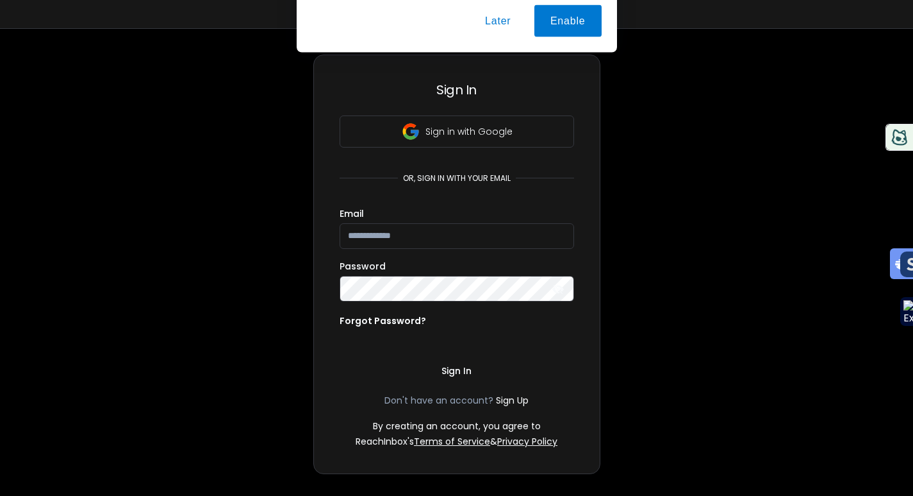
click at [499, 79] on button "Later" at bounding box center [498, 83] width 58 height 32
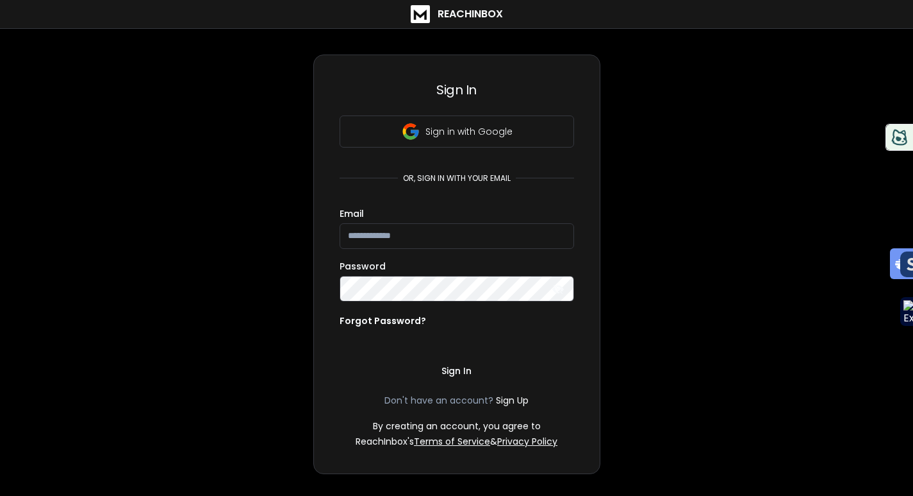
click at [514, 401] on link "Sign Up" at bounding box center [512, 400] width 33 height 13
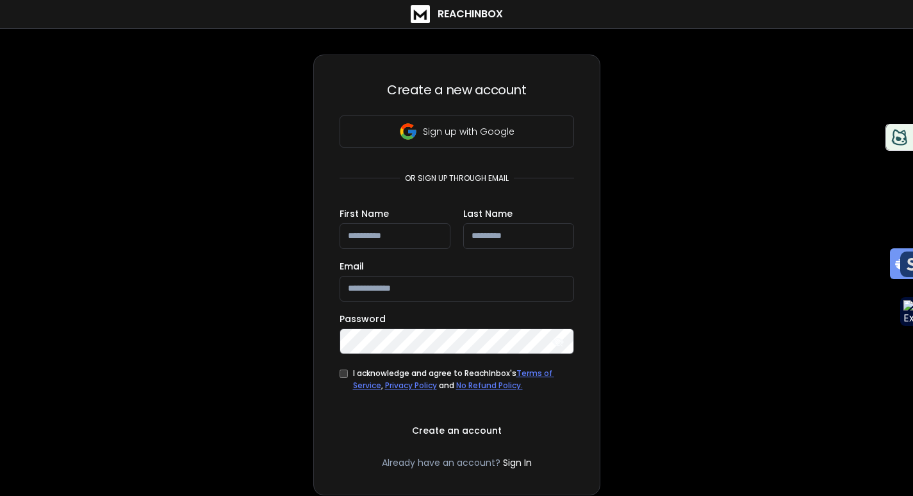
click at [386, 235] on input "text" at bounding box center [395, 236] width 111 height 26
type input "******"
click at [504, 244] on input "text" at bounding box center [518, 236] width 111 height 26
click at [472, 232] on input "*******" at bounding box center [518, 236] width 111 height 26
type input "*******"
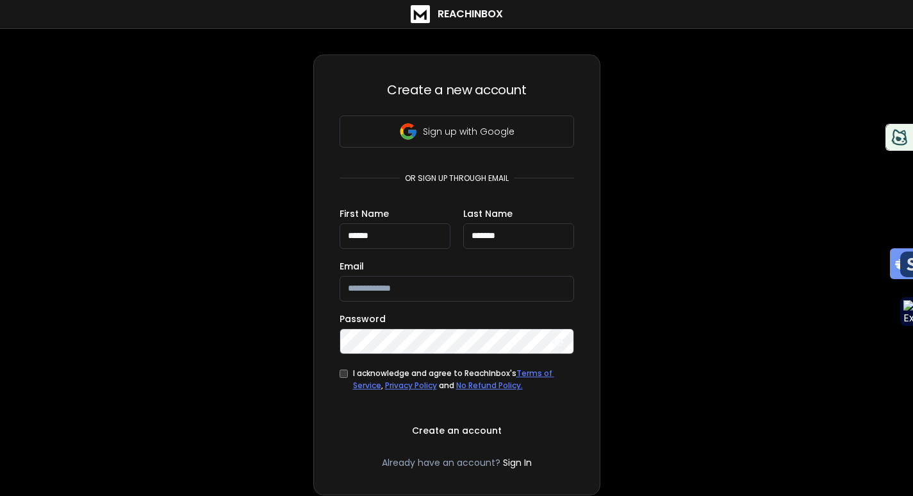
click at [424, 286] on input "email" at bounding box center [457, 289] width 235 height 26
type input "**********"
click at [348, 373] on div "I acknowledge and agree to ReachInbox's Terms of Service , Privacy Policy and N…" at bounding box center [457, 379] width 235 height 25
click at [450, 432] on button "Create an account" at bounding box center [457, 430] width 235 height 26
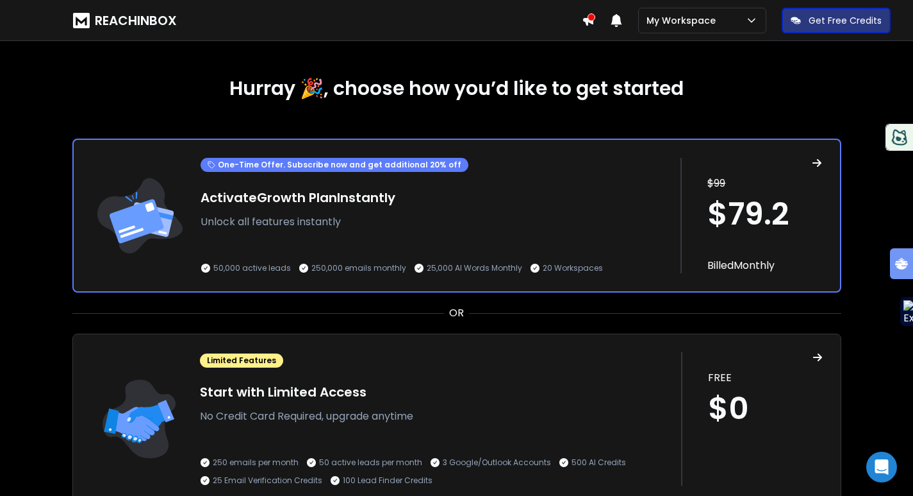
scroll to position [6, 0]
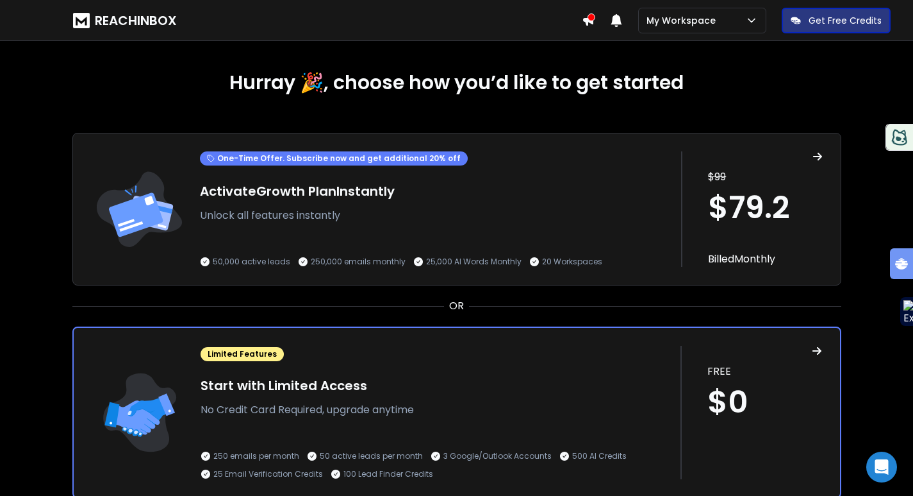
click at [526, 382] on h1 "Start with Limited Access" at bounding box center [435, 385] width 468 height 18
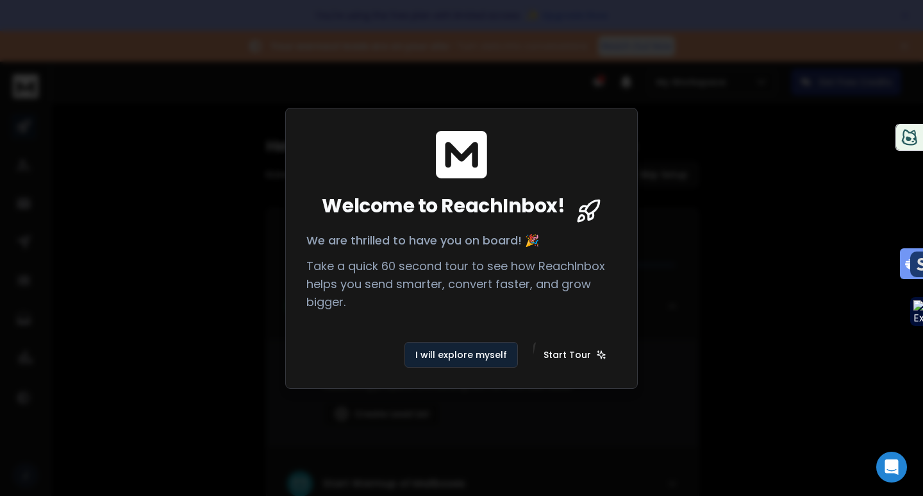
click at [470, 354] on button "I will explore myself" at bounding box center [460, 355] width 113 height 26
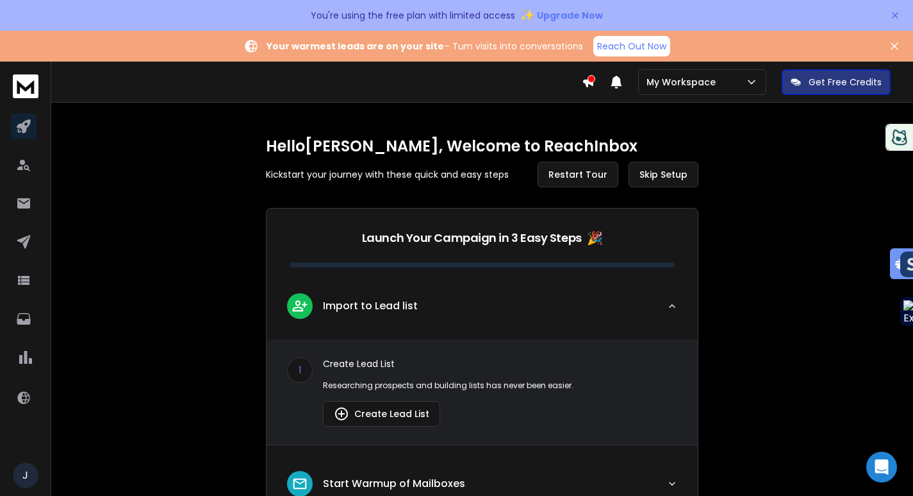
click at [895, 45] on icon at bounding box center [895, 46] width 12 height 12
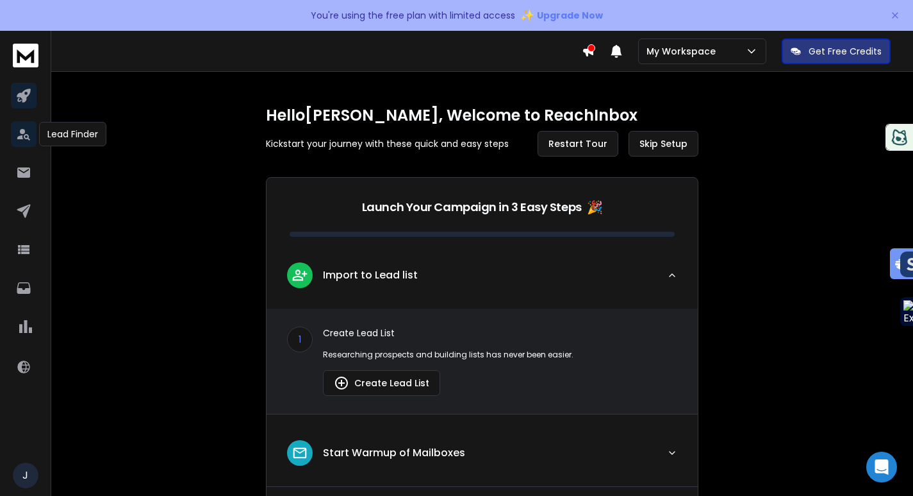
click at [20, 131] on circle at bounding box center [22, 131] width 5 height 5
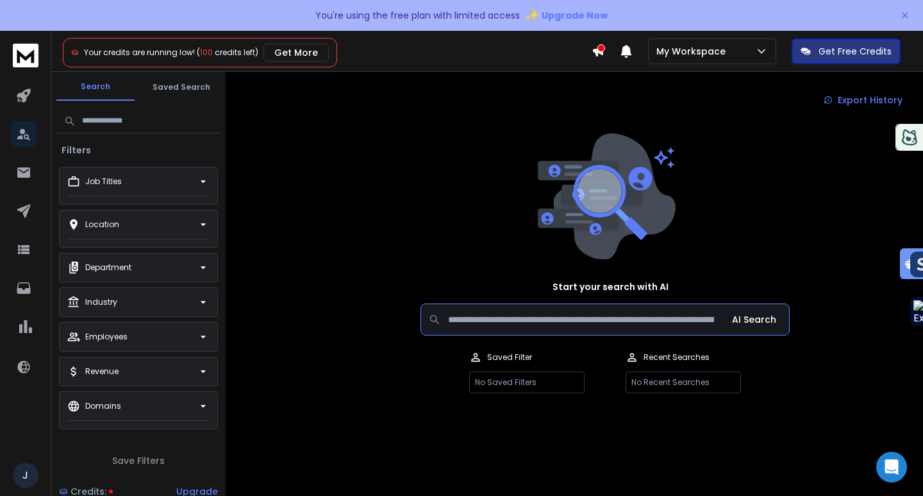
scroll to position [64, 0]
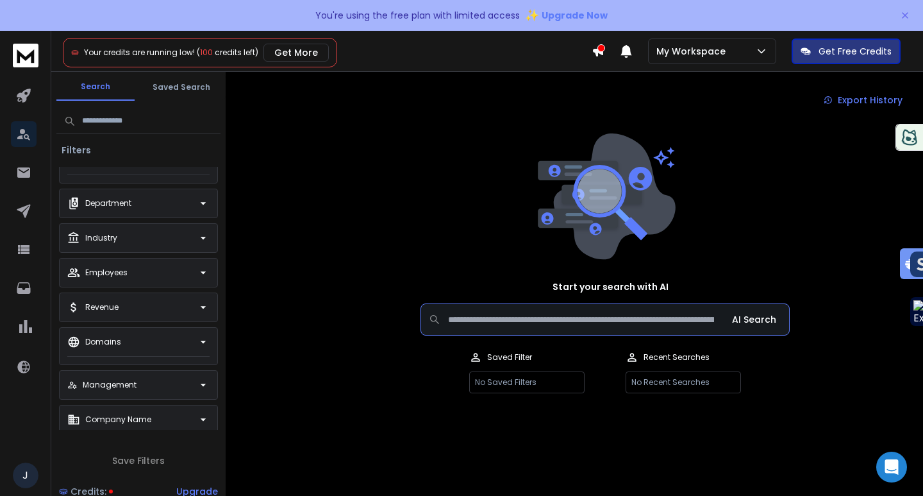
click at [162, 231] on div "Industry" at bounding box center [138, 237] width 159 height 29
click at [167, 236] on div "Industry" at bounding box center [138, 237] width 142 height 13
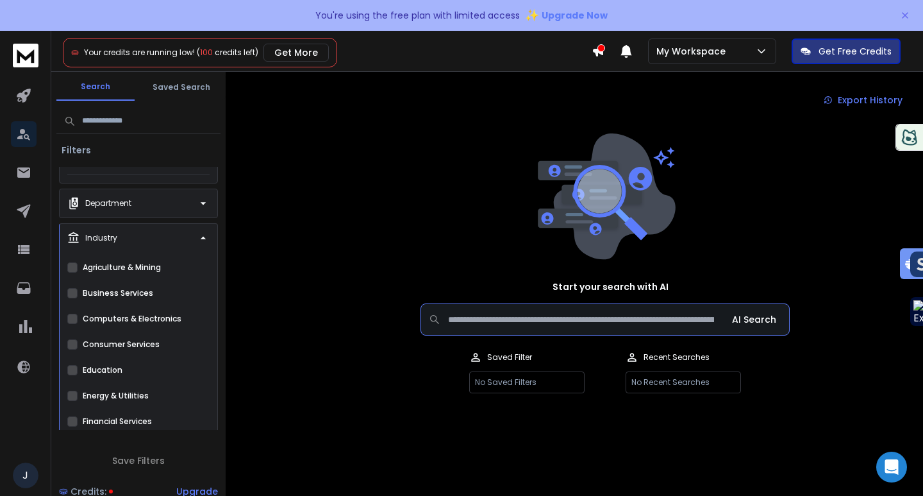
click at [69, 316] on Electronics "Computers & Electronics" at bounding box center [72, 318] width 10 height 10
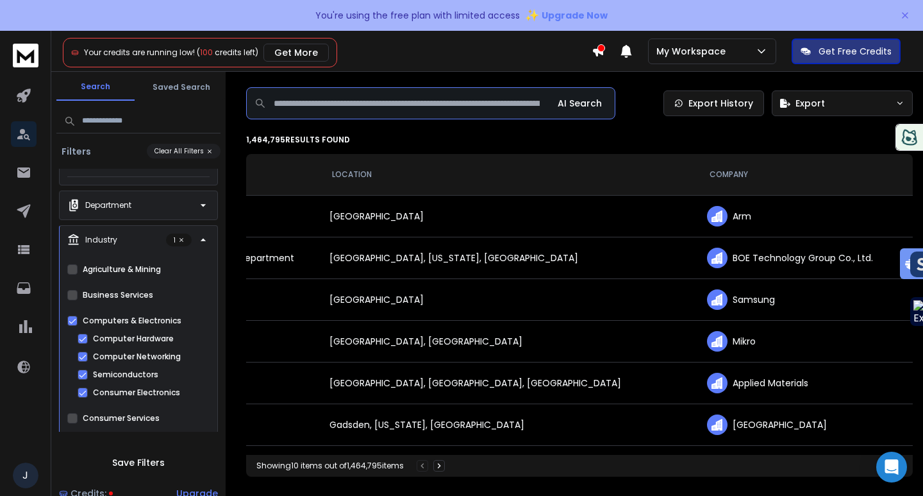
scroll to position [0, 0]
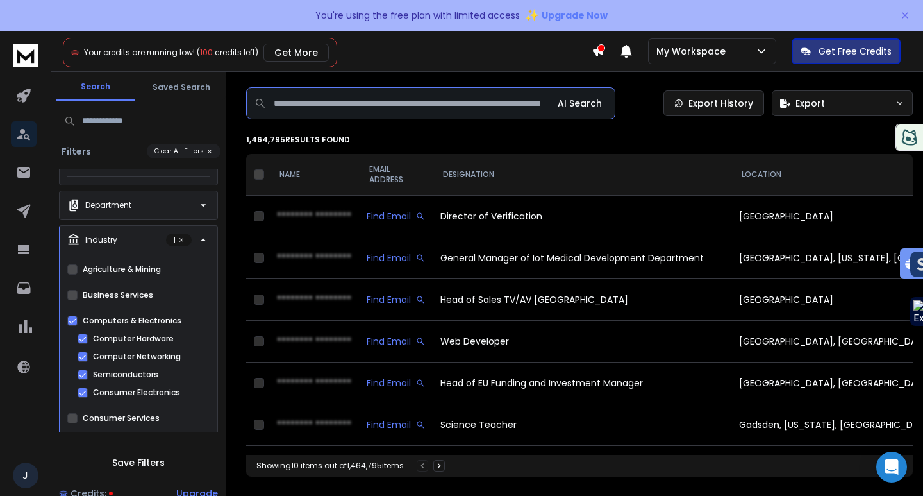
click at [69, 320] on Electronics "Computers & Electronics" at bounding box center [72, 320] width 10 height 10
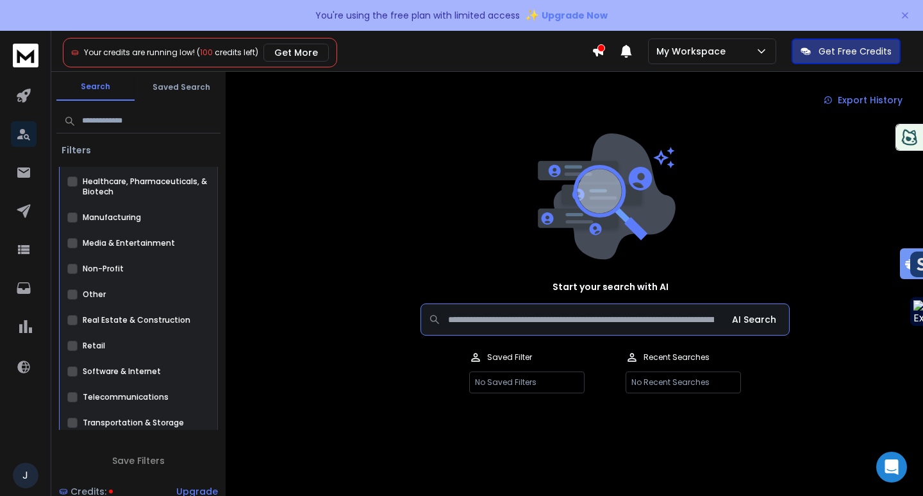
scroll to position [385, 0]
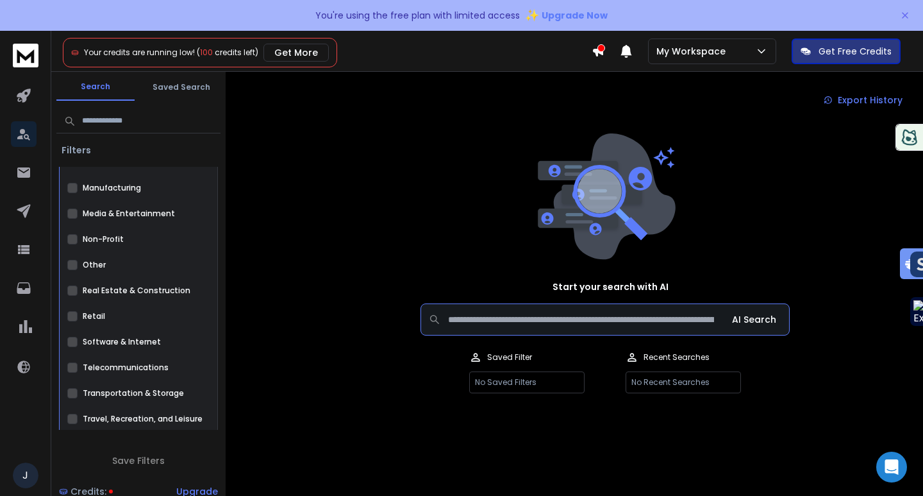
click at [69, 339] on Internet "Software & Internet" at bounding box center [72, 342] width 10 height 10
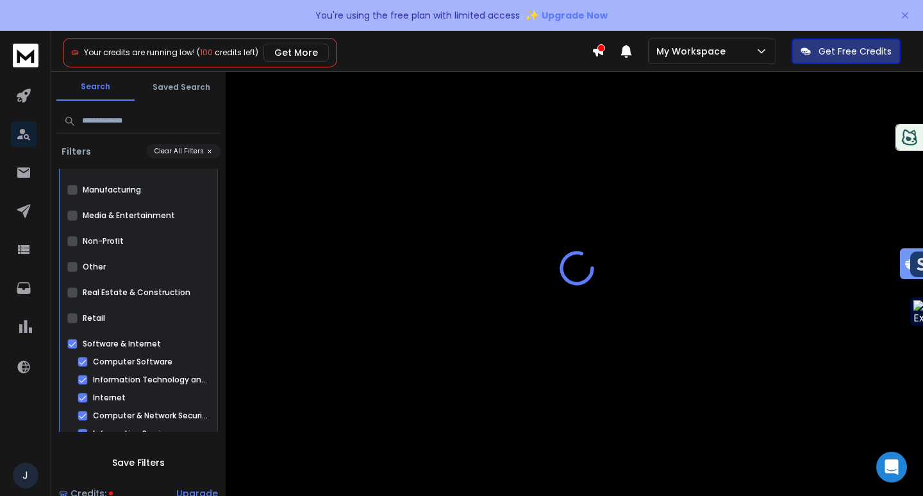
scroll to position [513, 0]
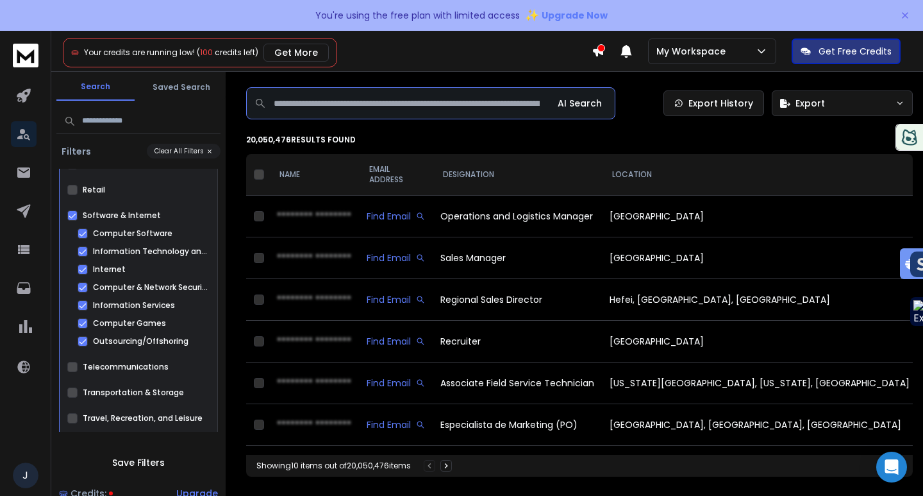
click at [83, 252] on Services "Information Technology and Services" at bounding box center [83, 251] width 10 height 10
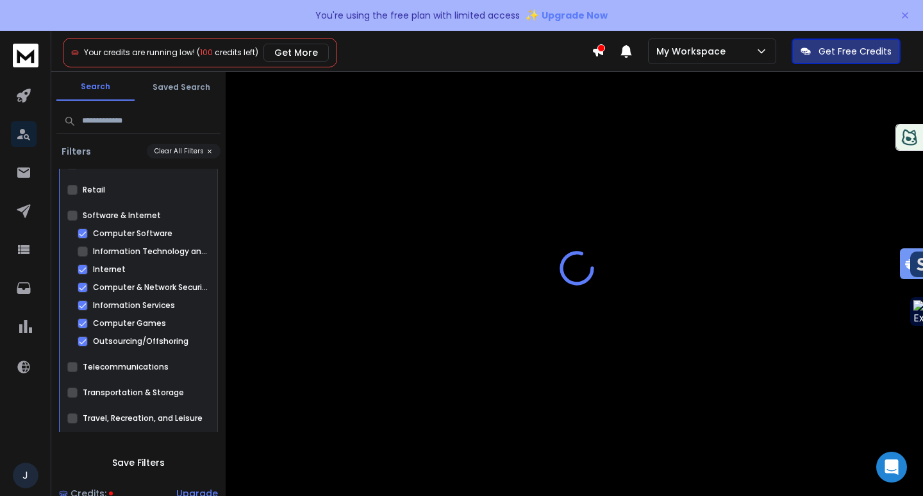
click at [83, 271] on button "Internet" at bounding box center [83, 269] width 10 height 10
click at [77, 287] on div "Software & Internet Computer Software Information Technology and Services Inter…" at bounding box center [138, 278] width 142 height 151
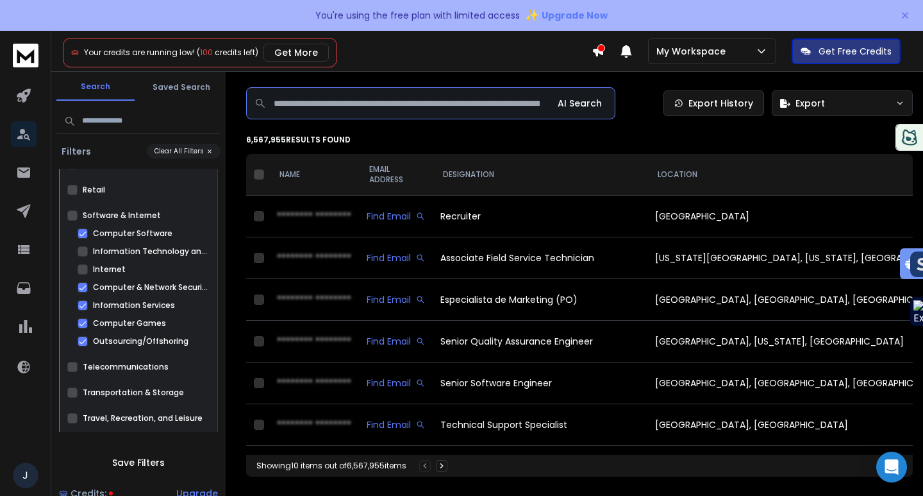
click at [81, 287] on Security "Computer & Network Security" at bounding box center [83, 287] width 10 height 10
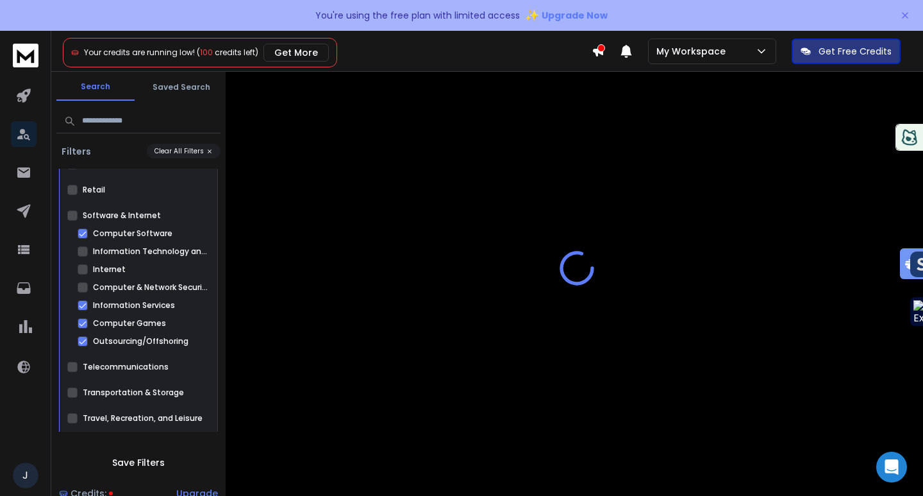
click at [81, 301] on Services "Information Services" at bounding box center [83, 305] width 10 height 10
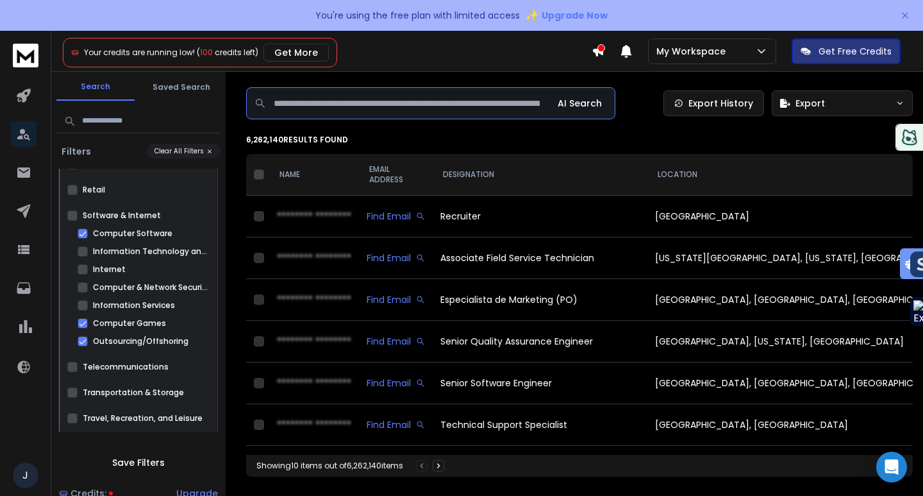
click at [82, 318] on Games "Computer Games" at bounding box center [83, 323] width 10 height 10
click at [85, 340] on button "Outsourcing/Offshoring" at bounding box center [83, 341] width 10 height 10
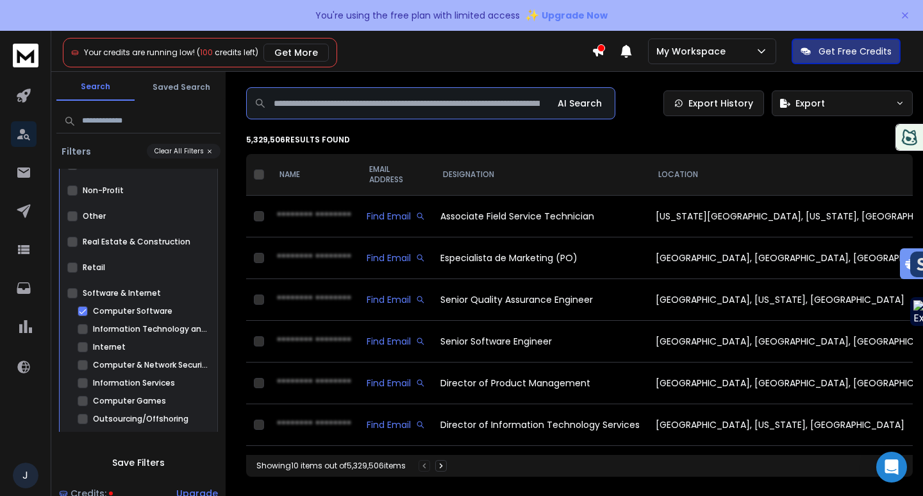
scroll to position [449, 0]
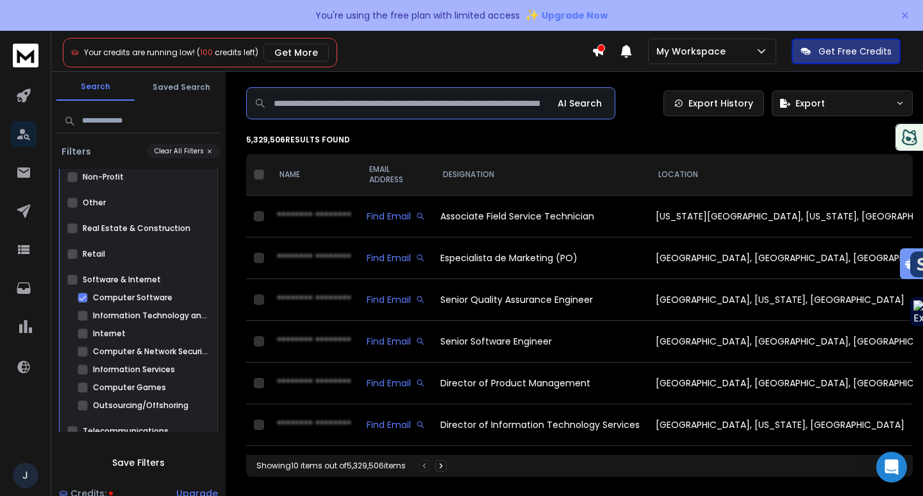
click at [126, 278] on label "Software & Internet" at bounding box center [122, 279] width 78 height 10
click at [78, 278] on Internet "Software & Internet" at bounding box center [72, 279] width 10 height 10
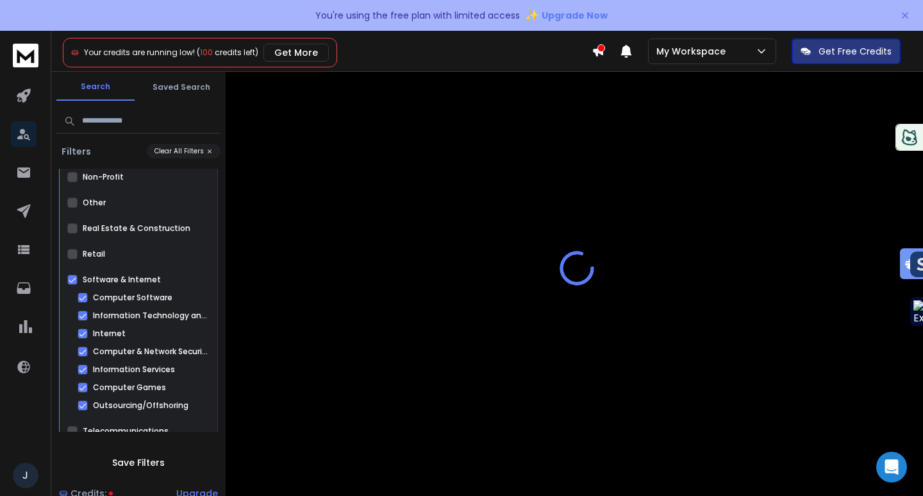
click at [126, 278] on label "Software & Internet" at bounding box center [122, 279] width 78 height 10
click at [78, 278] on Internet "Software & Internet" at bounding box center [72, 279] width 10 height 10
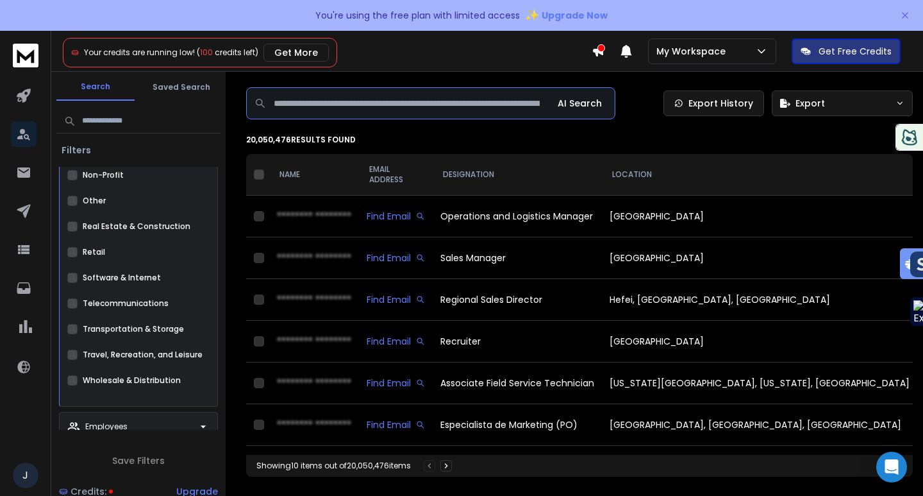
click at [115, 281] on label "Software & Internet" at bounding box center [122, 277] width 78 height 10
click at [78, 281] on Internet "Software & Internet" at bounding box center [72, 277] width 10 height 10
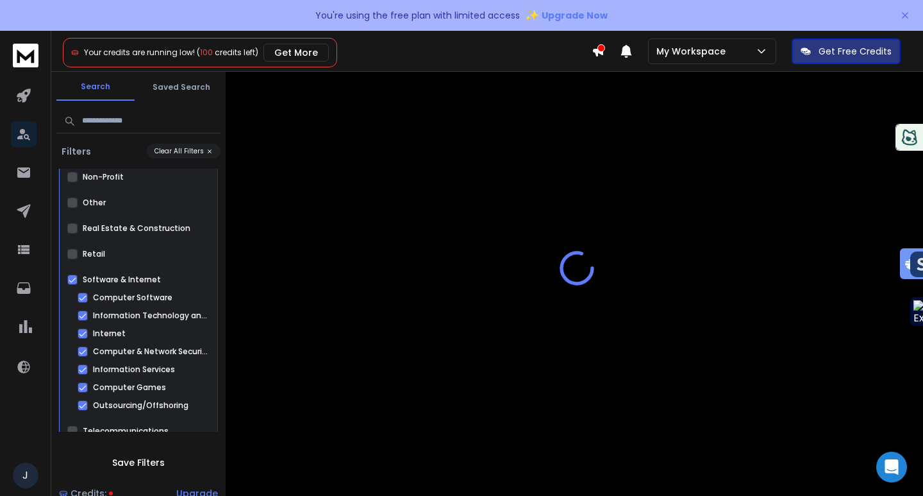
click at [83, 318] on Services "Information Technology and Services" at bounding box center [83, 315] width 10 height 10
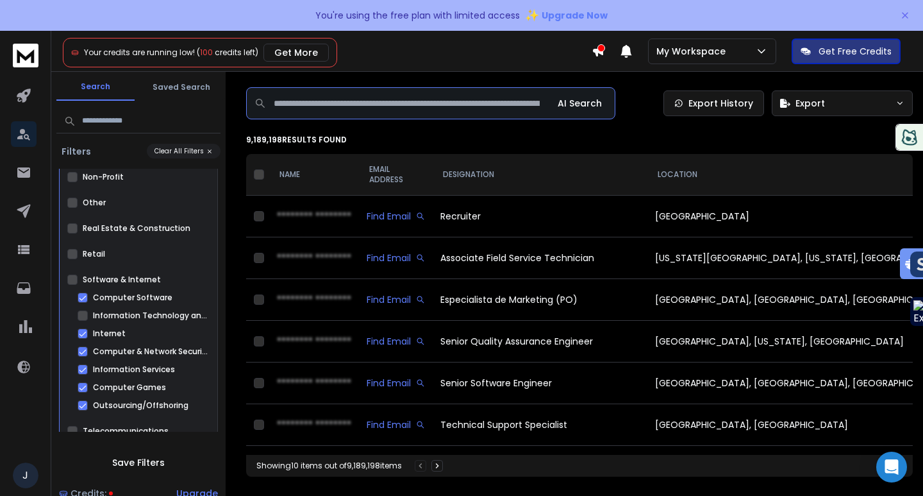
click at [82, 336] on button "Internet" at bounding box center [83, 333] width 10 height 10
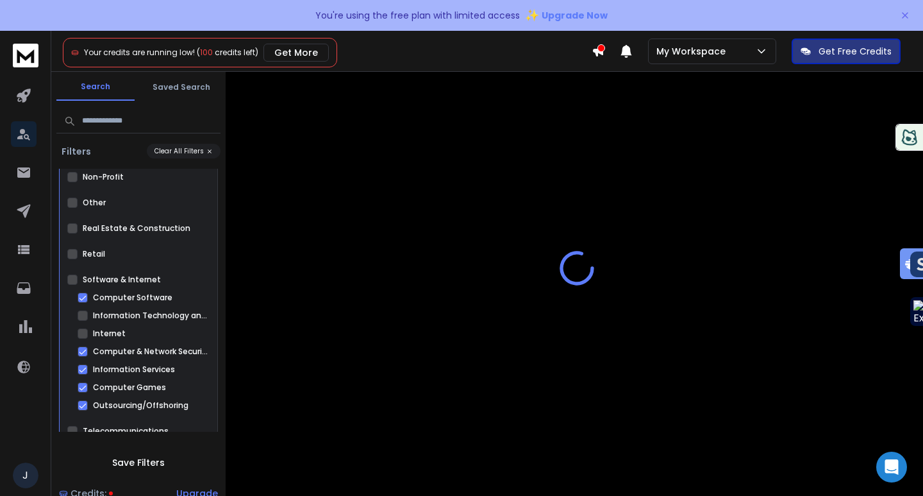
click at [82, 353] on Security "Computer & Network Security" at bounding box center [83, 351] width 10 height 10
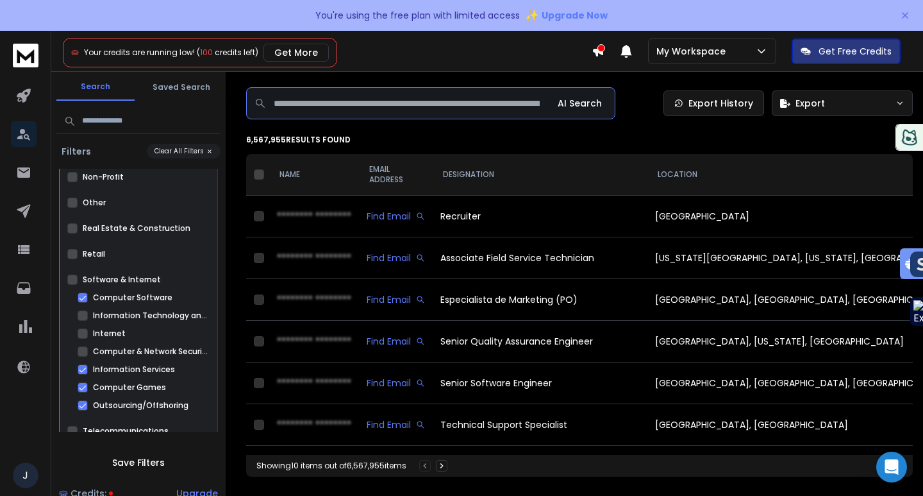
click at [81, 368] on Services "Information Services" at bounding box center [83, 369] width 10 height 10
click at [80, 387] on Games "Computer Games" at bounding box center [83, 387] width 10 height 10
click at [81, 401] on button "Outsourcing/Offshoring" at bounding box center [83, 405] width 10 height 10
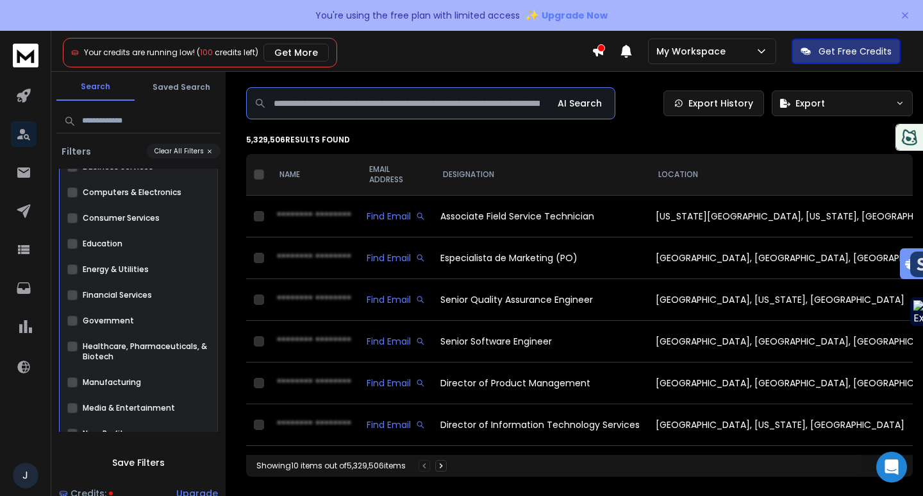
scroll to position [0, 0]
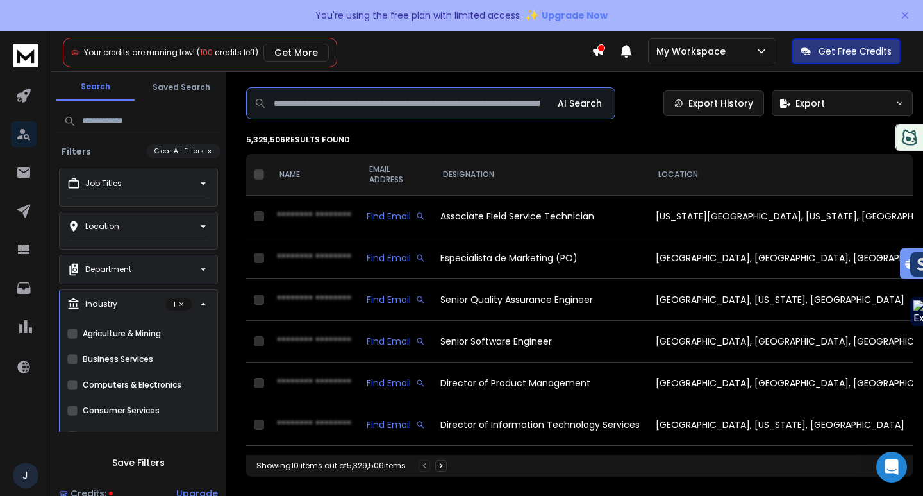
click at [109, 304] on p "Industry" at bounding box center [101, 304] width 32 height 10
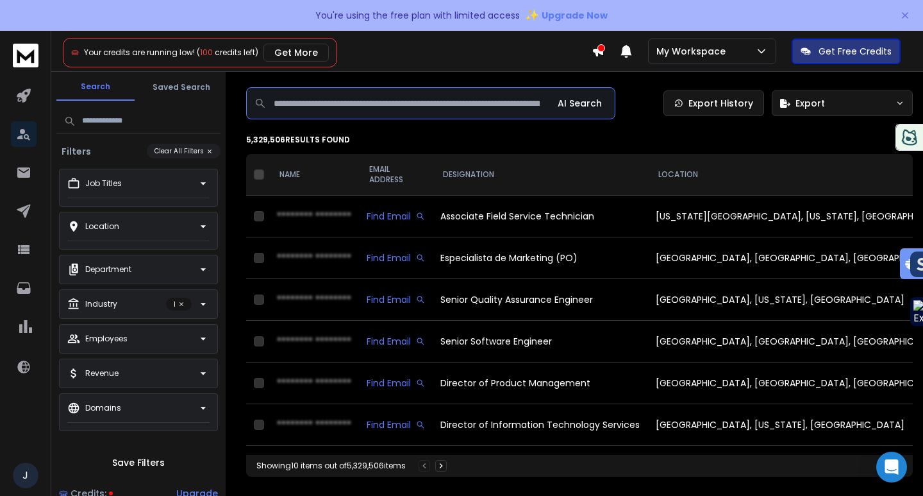
click at [129, 232] on div "Location" at bounding box center [138, 226] width 142 height 13
click at [88, 288] on label "Country" at bounding box center [99, 292] width 33 height 10
click at [78, 288] on button "Country" at bounding box center [72, 292] width 10 height 10
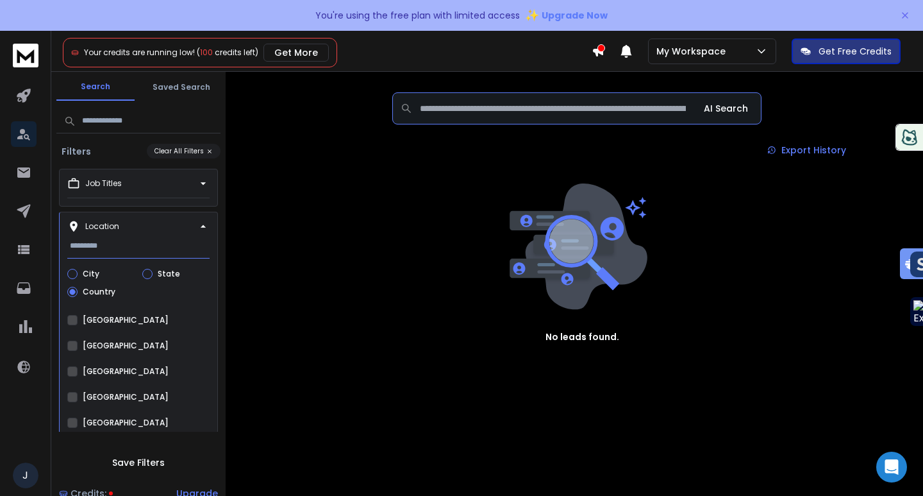
click at [128, 246] on input at bounding box center [138, 246] width 142 height 26
type input "******"
click at [72, 320] on States "United States" at bounding box center [72, 320] width 10 height 10
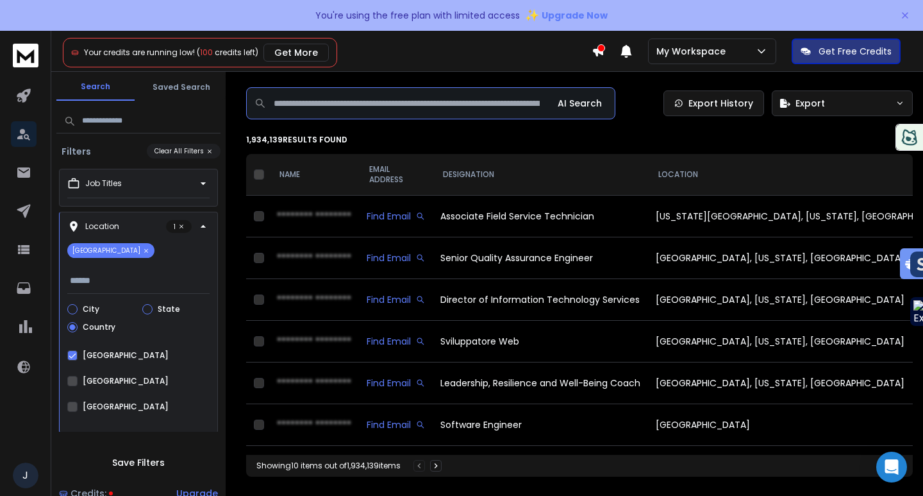
click at [126, 223] on div "Location 1" at bounding box center [138, 226] width 142 height 13
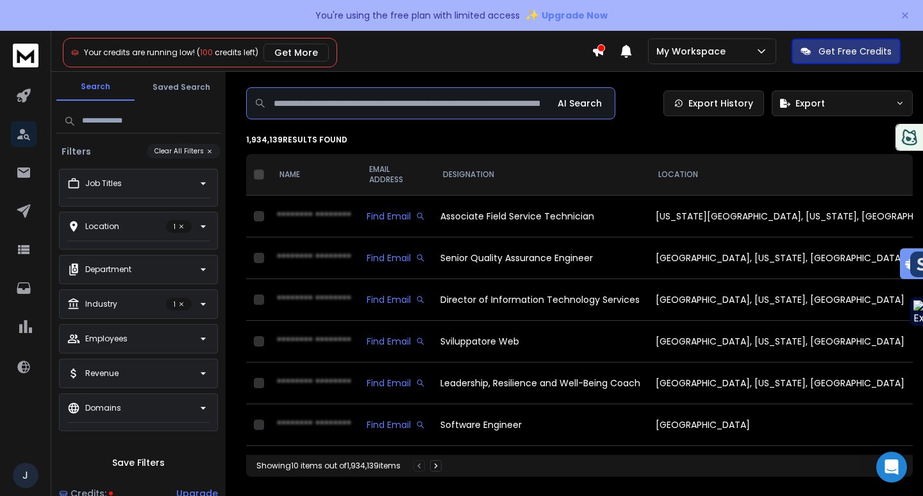
scroll to position [120, 0]
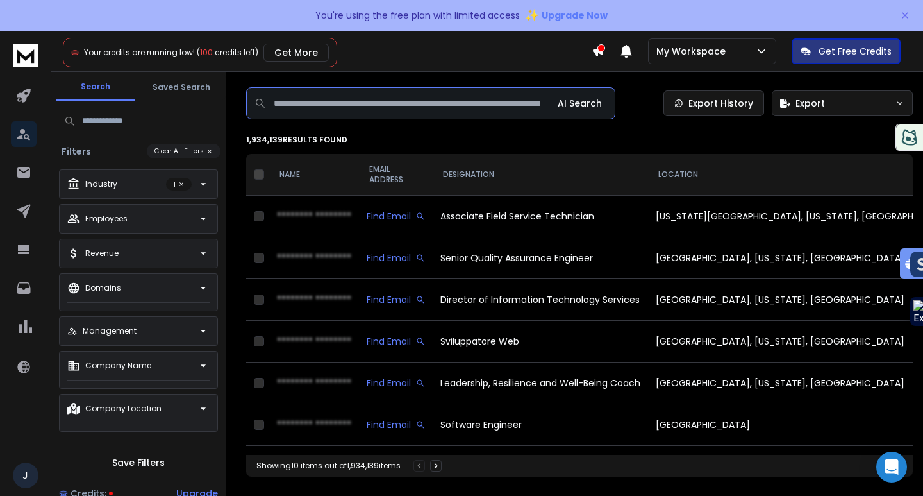
click at [142, 219] on div "Employees" at bounding box center [138, 218] width 142 height 13
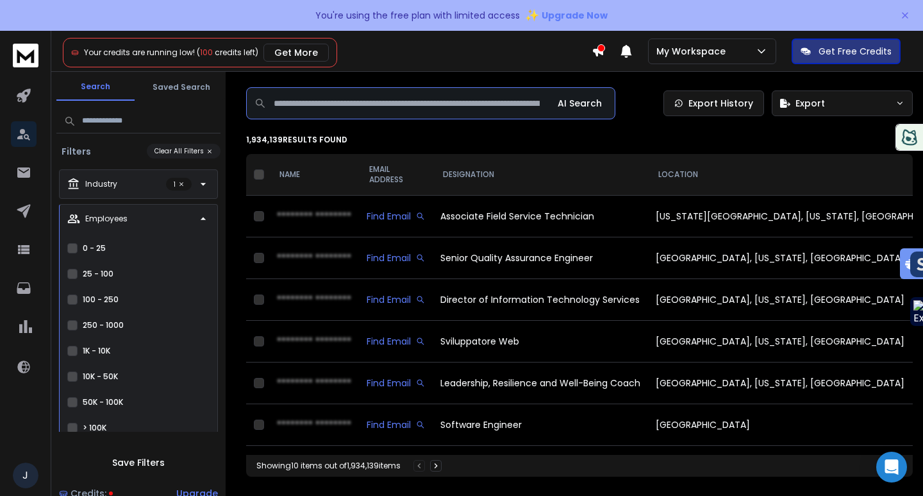
click at [72, 247] on 25 "0 - 25" at bounding box center [72, 248] width 10 height 10
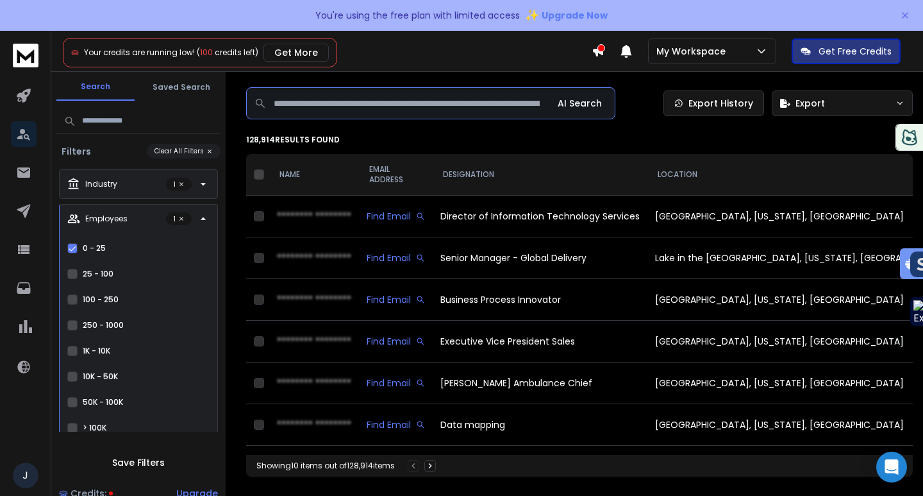
click at [71, 274] on 100 "25 - 100" at bounding box center [72, 274] width 10 height 10
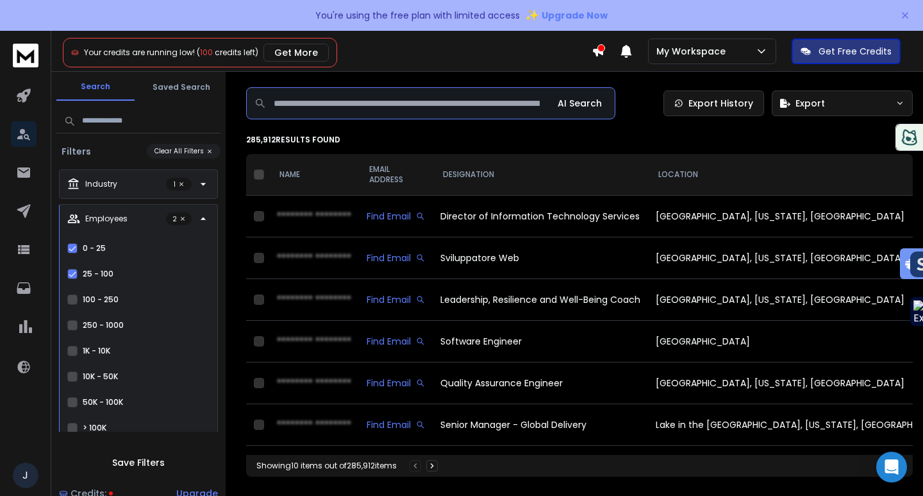
click at [120, 214] on p "Employees" at bounding box center [106, 218] width 42 height 10
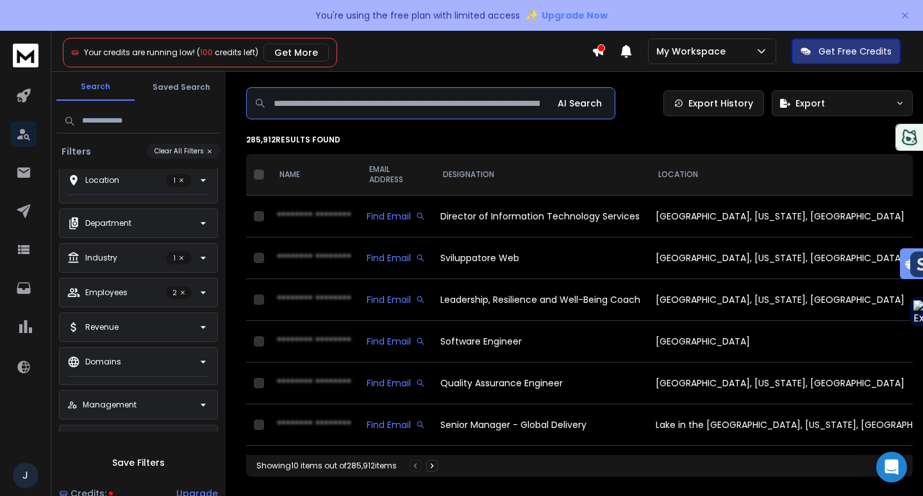
scroll to position [0, 0]
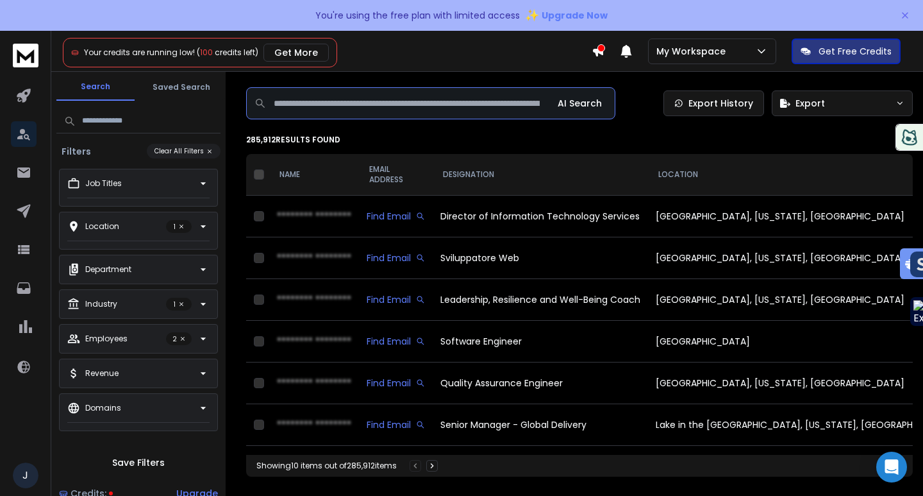
click at [129, 185] on div "Job Titles" at bounding box center [138, 183] width 142 height 13
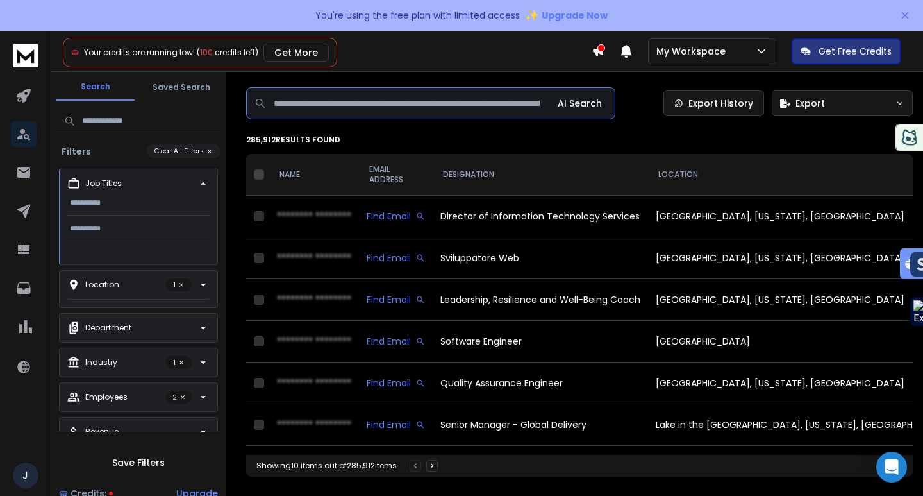
click at [110, 208] on input at bounding box center [138, 203] width 142 height 26
type input "*****"
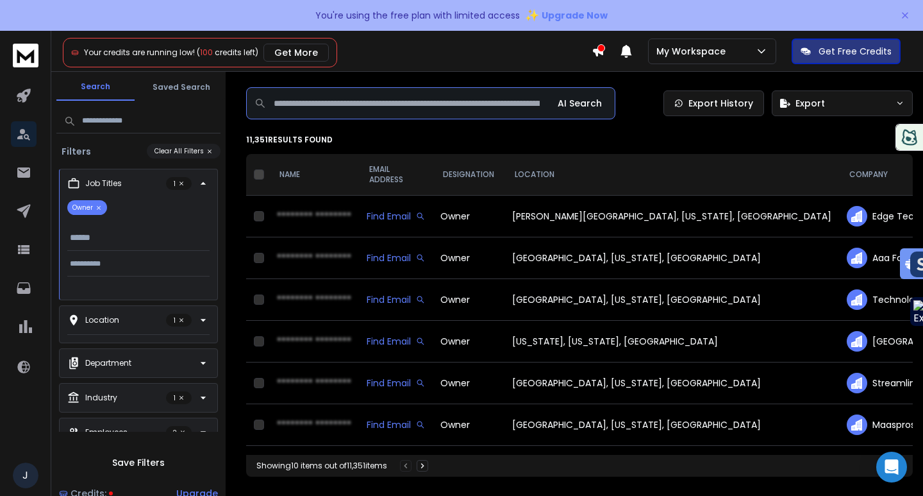
type input "*******"
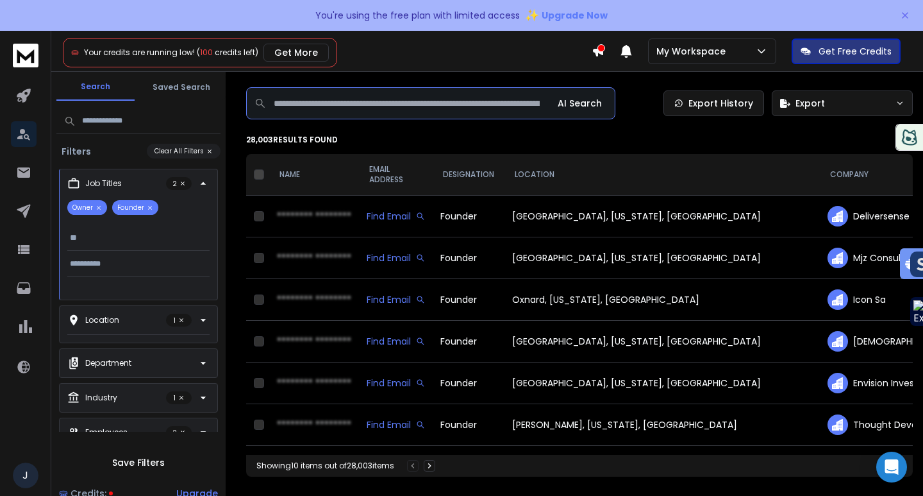
type input "***"
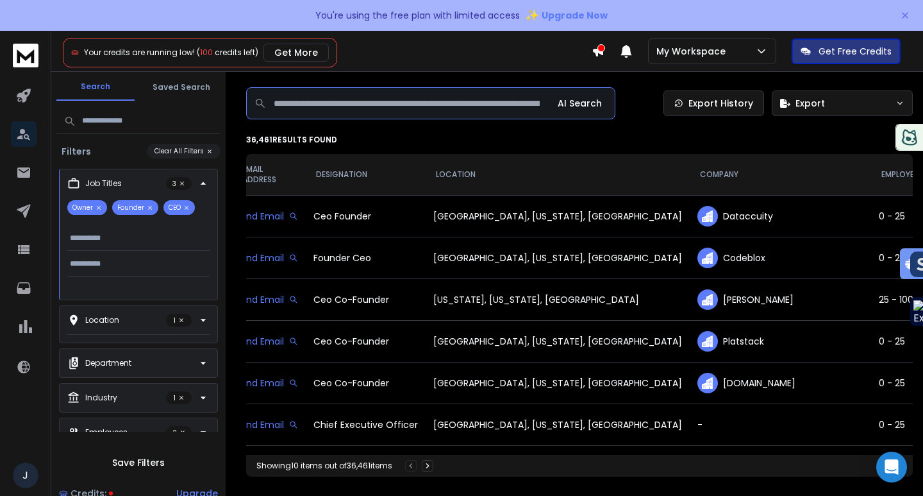
scroll to position [0, 222]
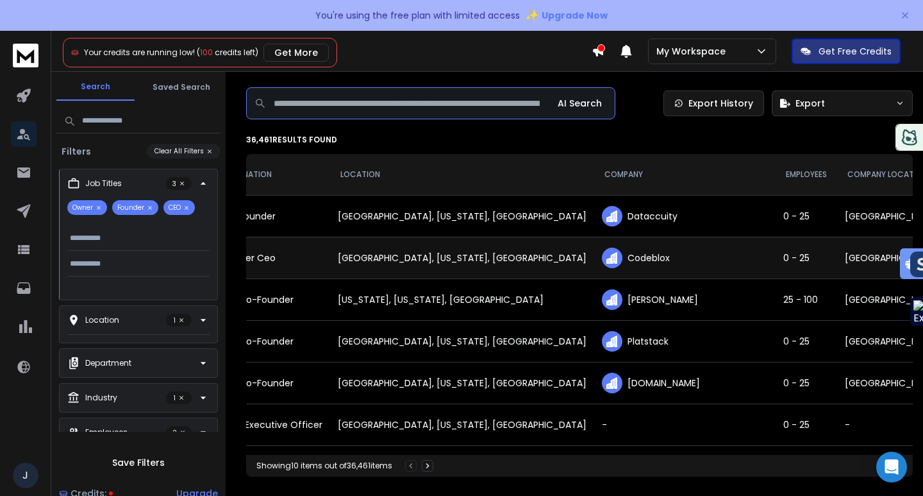
click at [602, 256] on div "Codeblox" at bounding box center [685, 257] width 166 height 21
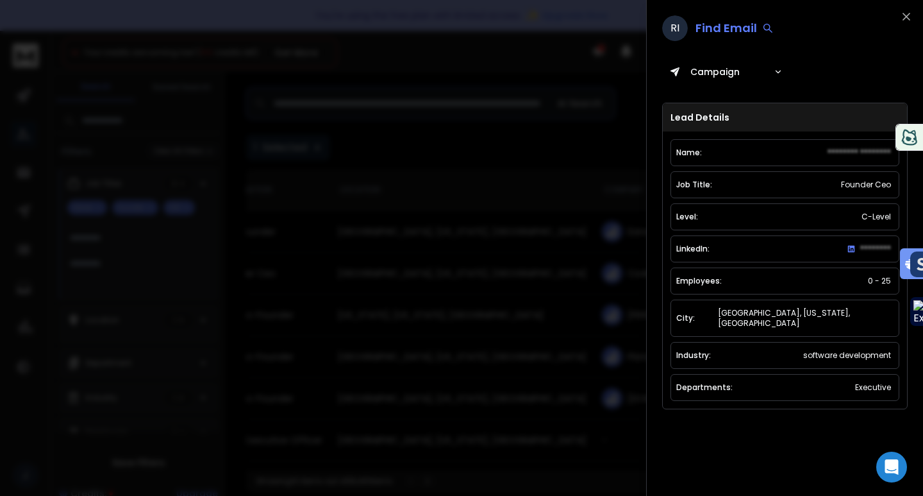
drag, startPoint x: 903, startPoint y: 21, endPoint x: 613, endPoint y: 244, distance: 366.1
click at [903, 19] on icon "button" at bounding box center [906, 16] width 13 height 13
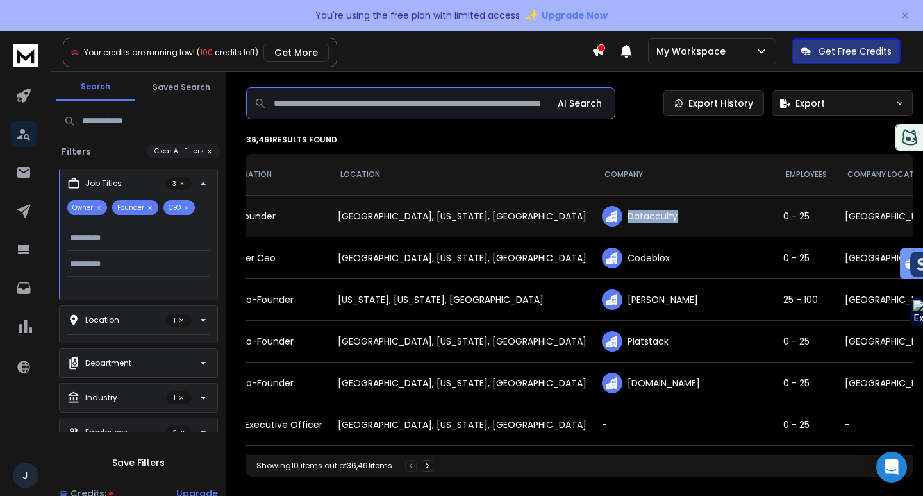
drag, startPoint x: 595, startPoint y: 212, endPoint x: 583, endPoint y: 215, distance: 12.2
click at [602, 215] on div "Dataccuity" at bounding box center [685, 216] width 166 height 21
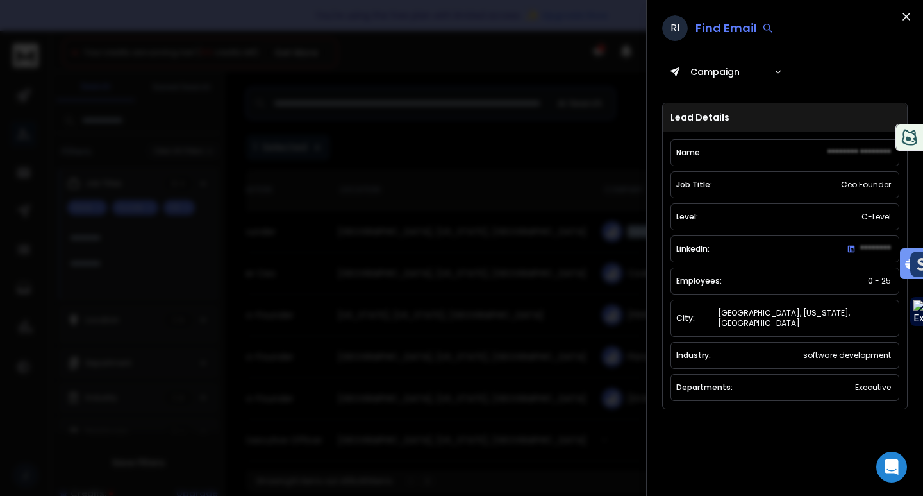
click at [905, 14] on icon "button" at bounding box center [906, 16] width 6 height 6
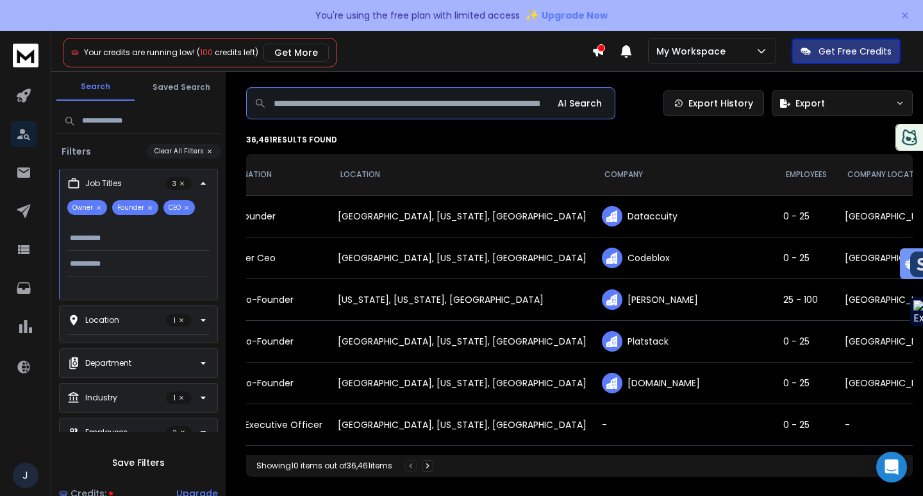
click at [514, 140] on p "36,461 results found" at bounding box center [579, 140] width 667 height 10
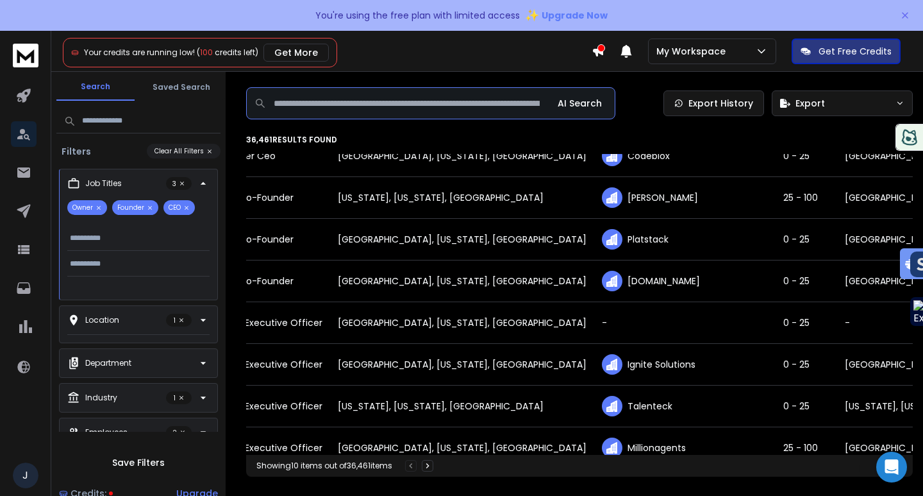
scroll to position [164, 222]
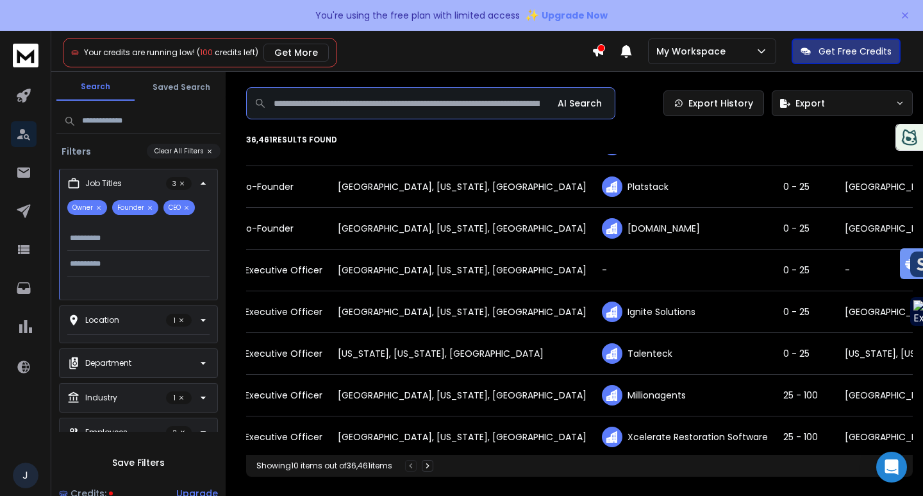
drag, startPoint x: 574, startPoint y: 455, endPoint x: 725, endPoint y: 454, distance: 150.6
click at [725, 454] on div "Showing 10 items out of 36,461 items" at bounding box center [579, 465] width 667 height 22
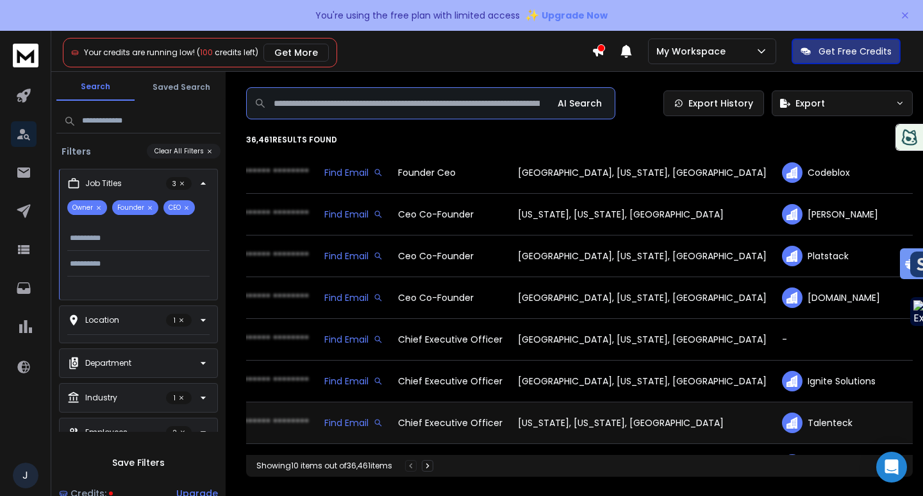
scroll to position [0, 42]
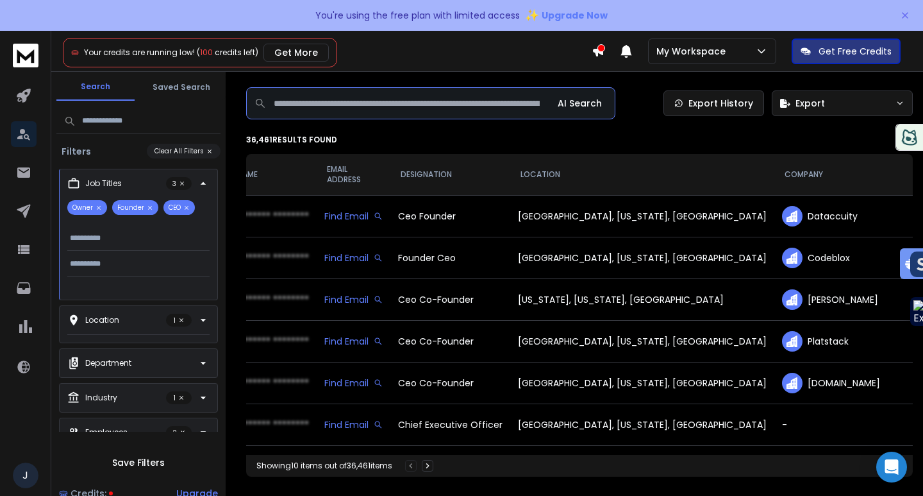
click at [119, 179] on p "Job Titles" at bounding box center [103, 183] width 37 height 10
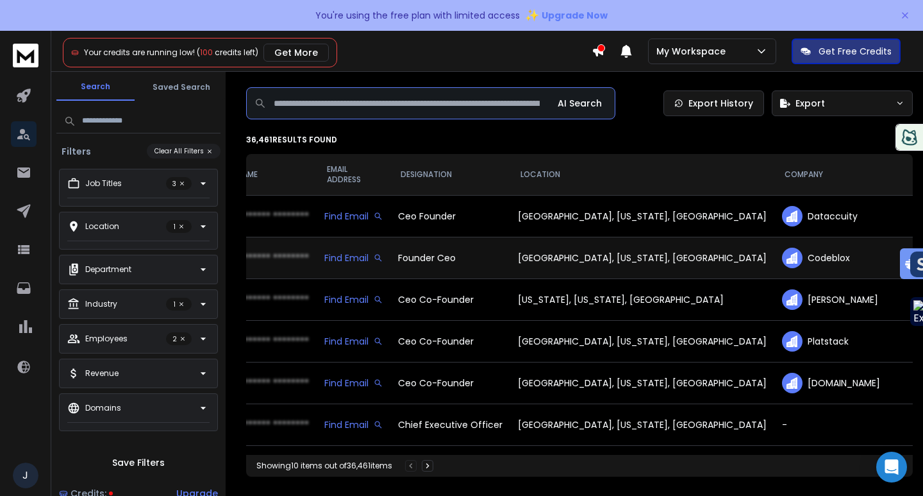
click at [787, 254] on icon at bounding box center [792, 258] width 11 height 12
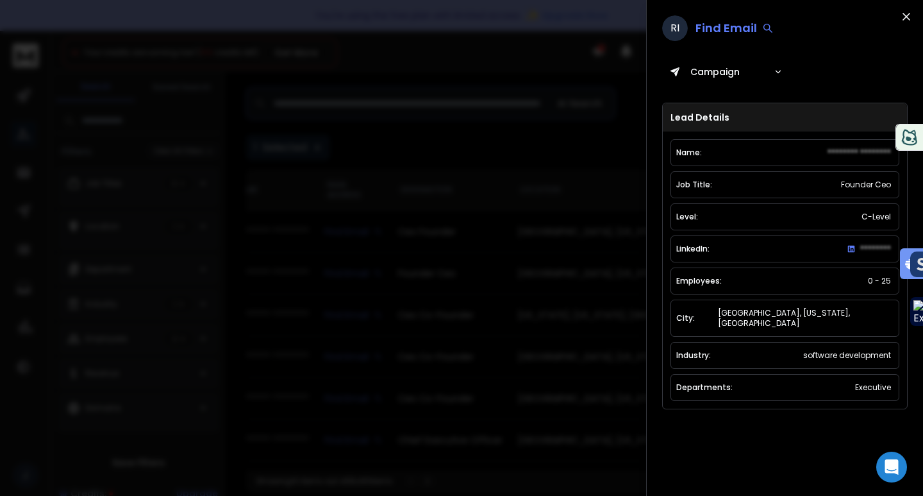
click at [906, 16] on icon "button" at bounding box center [906, 16] width 6 height 6
